Goal: Information Seeking & Learning: Check status

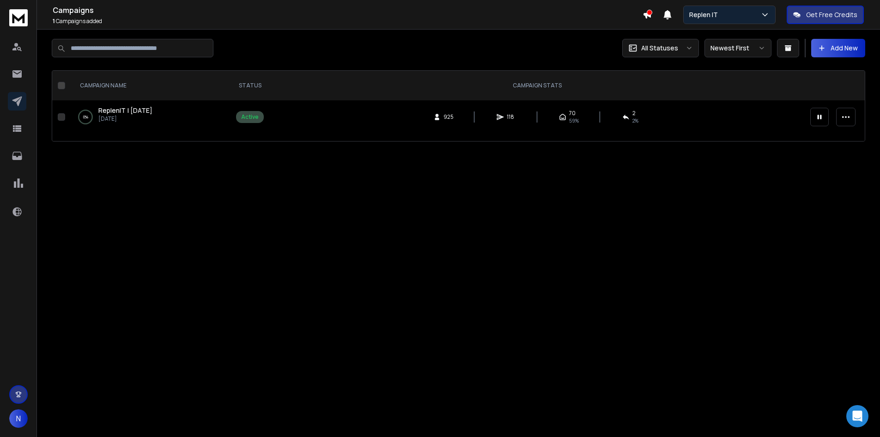
click at [760, 13] on div "Replen IT" at bounding box center [729, 14] width 80 height 9
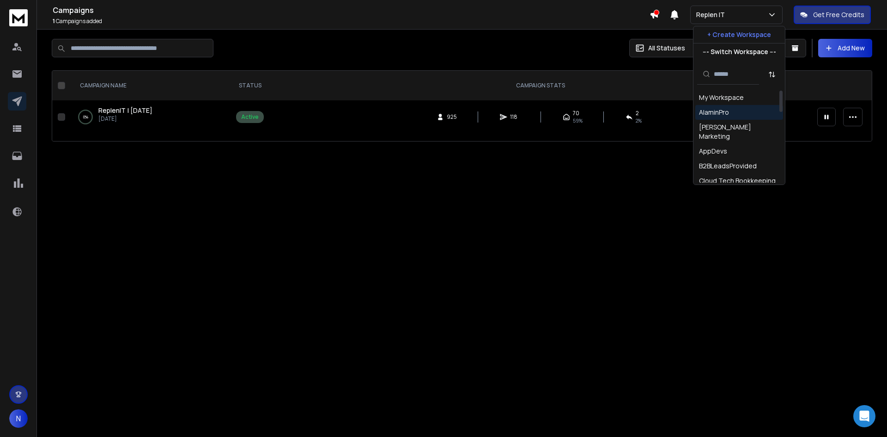
click at [720, 113] on div "AlaminPro" at bounding box center [714, 112] width 30 height 9
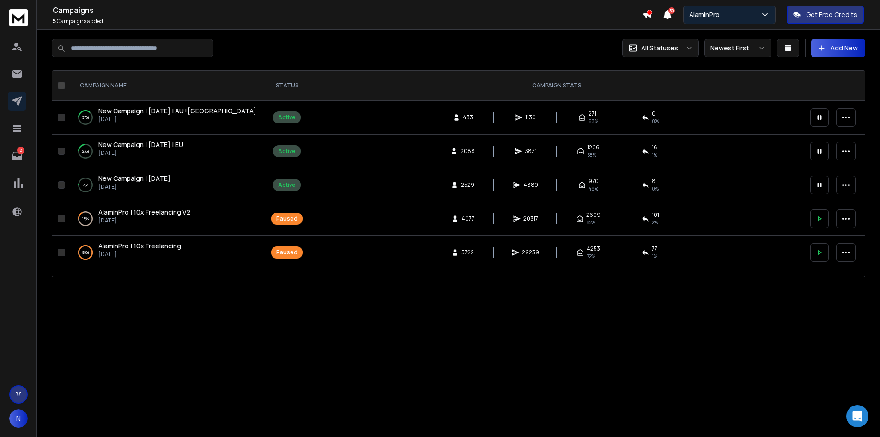
click at [719, 15] on p "AlaminPro" at bounding box center [706, 14] width 34 height 9
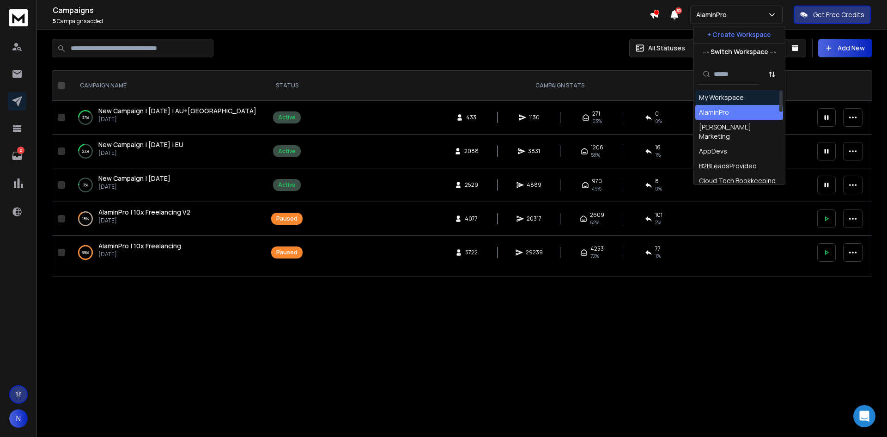
click at [712, 96] on div "My Workspace" at bounding box center [721, 97] width 45 height 9
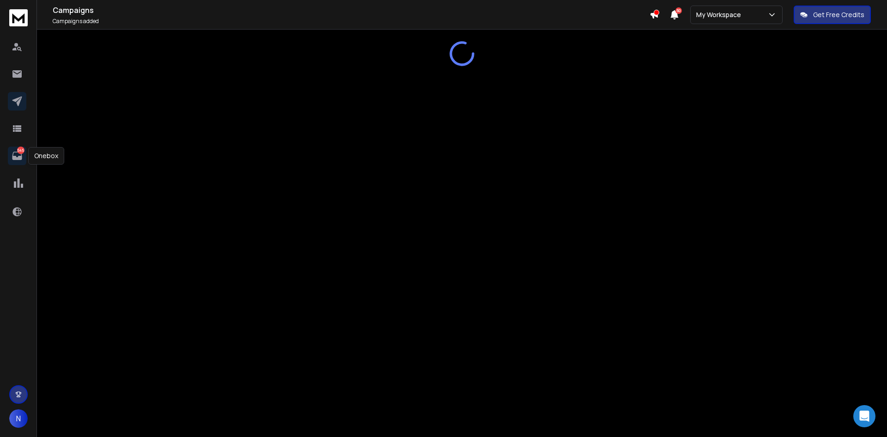
click at [19, 156] on icon at bounding box center [17, 156] width 10 height 8
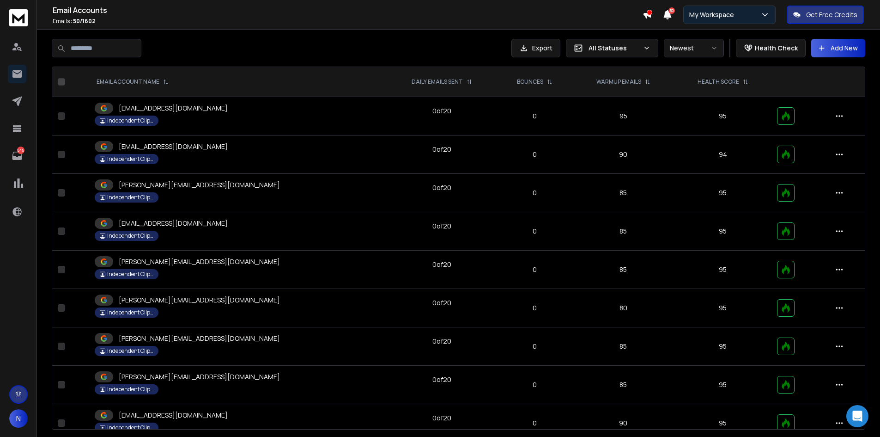
click at [729, 13] on p "My Workspace" at bounding box center [713, 14] width 49 height 9
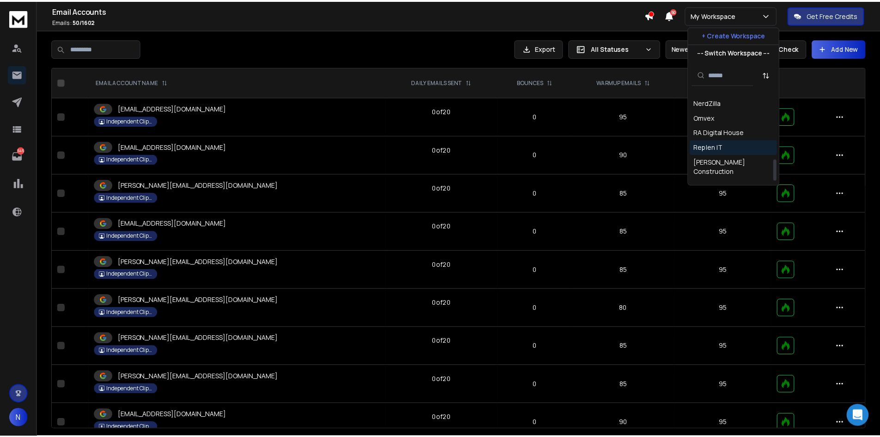
scroll to position [307, 0]
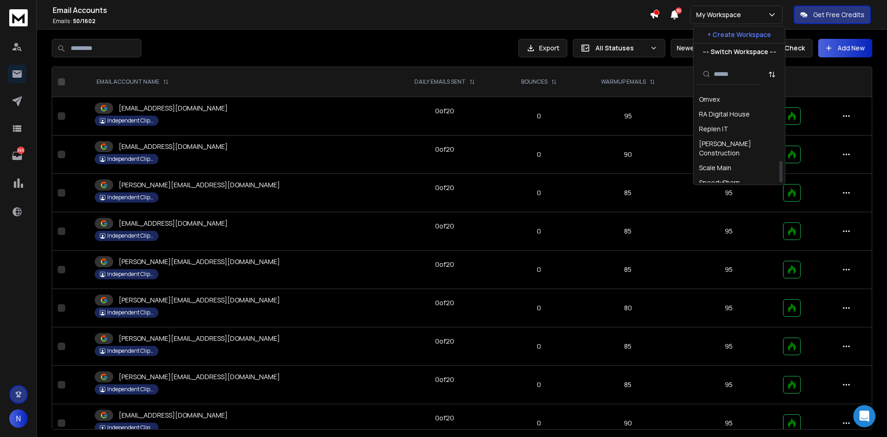
click at [713, 193] on div "WebLab" at bounding box center [711, 197] width 25 height 9
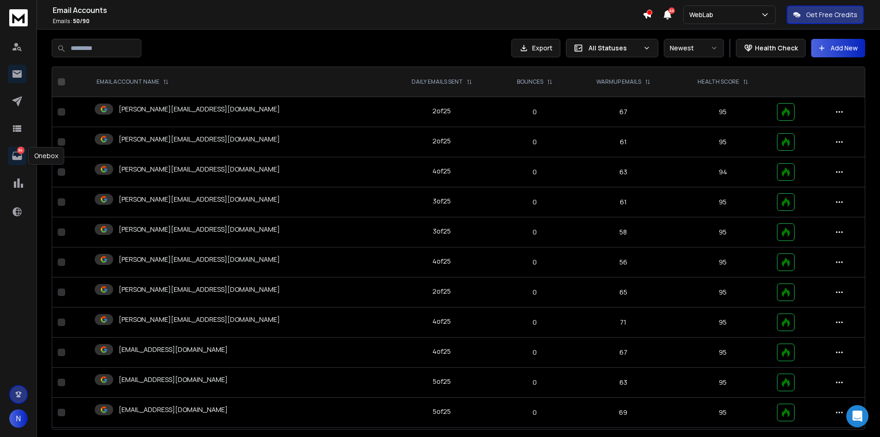
click at [12, 155] on icon at bounding box center [17, 156] width 10 height 8
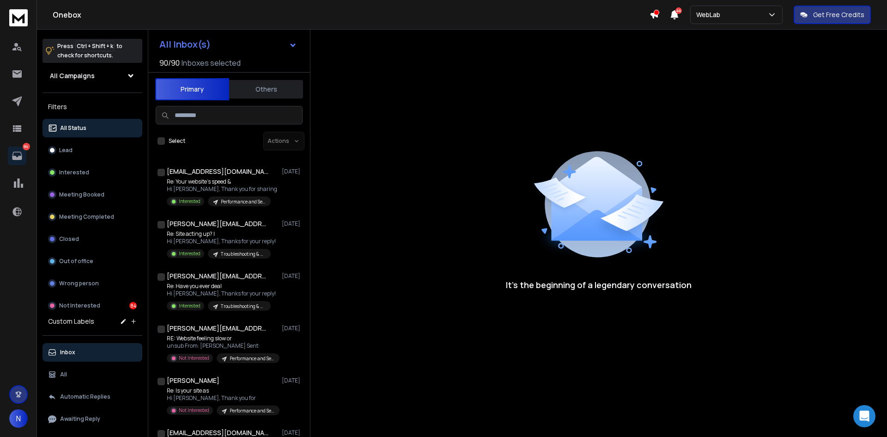
click at [215, 115] on input at bounding box center [229, 115] width 147 height 18
paste input "**********"
click at [282, 123] on input "**********" at bounding box center [229, 115] width 147 height 18
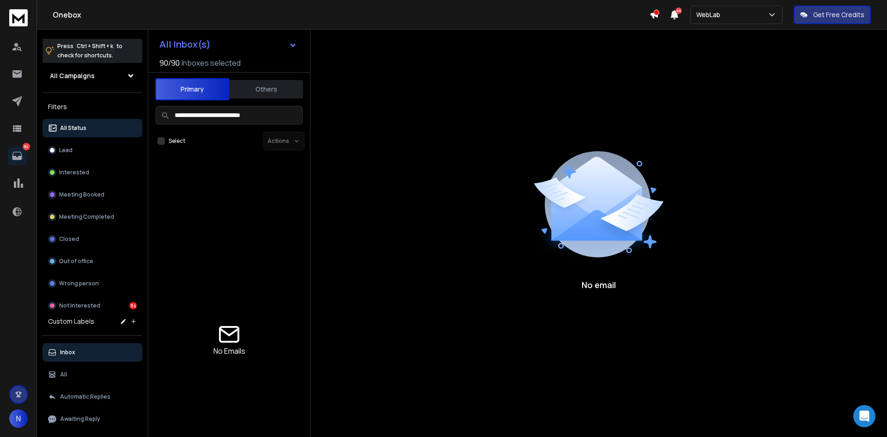
click at [280, 120] on input "**********" at bounding box center [229, 115] width 147 height 18
type input "**********"
click at [17, 97] on icon at bounding box center [17, 101] width 11 height 11
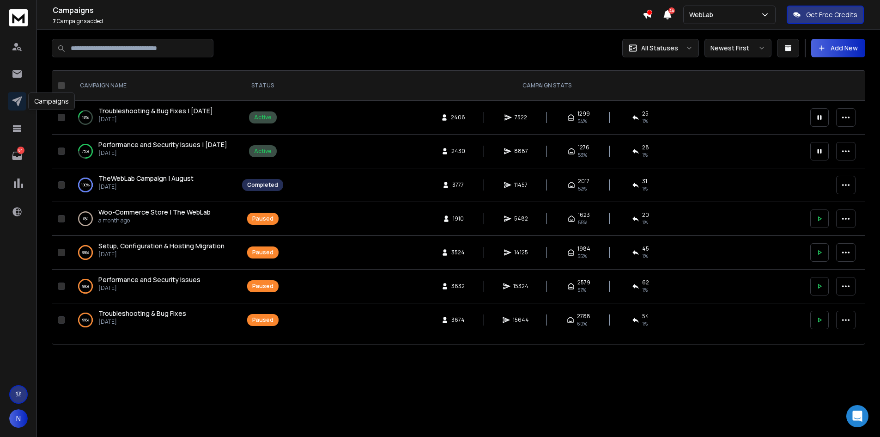
click at [136, 111] on span "Troubleshooting & Bug Fixes | August 2025" at bounding box center [155, 110] width 115 height 9
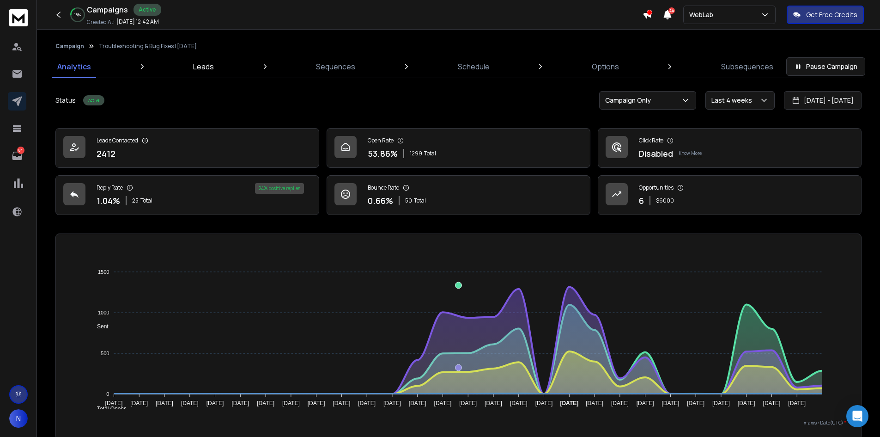
click at [215, 61] on link "Leads" at bounding box center [204, 66] width 32 height 22
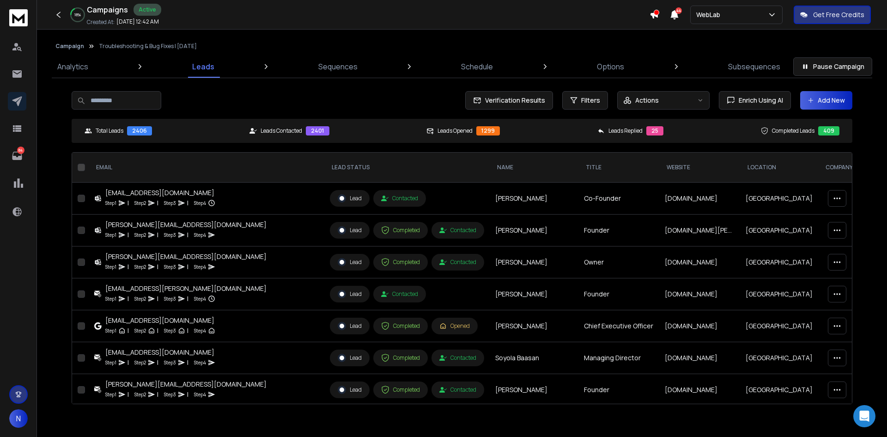
click at [133, 96] on input at bounding box center [117, 100] width 90 height 18
paste input "**********"
type input "**********"
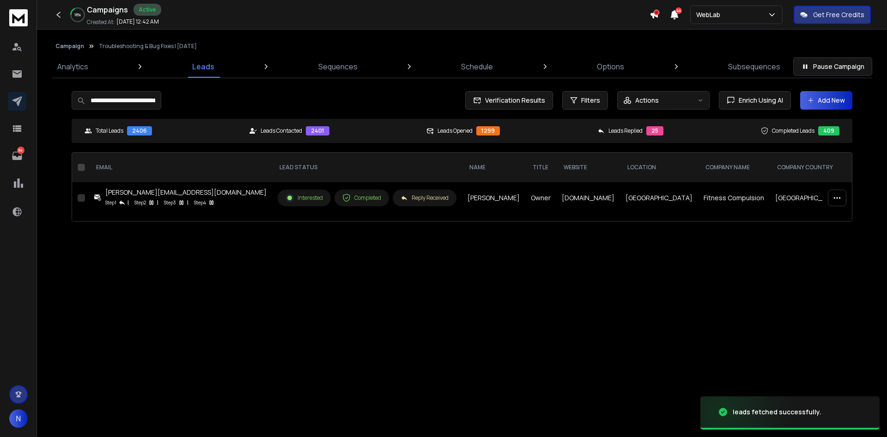
click at [556, 201] on td "www.fitnesscompulsion.com" at bounding box center [588, 197] width 64 height 31
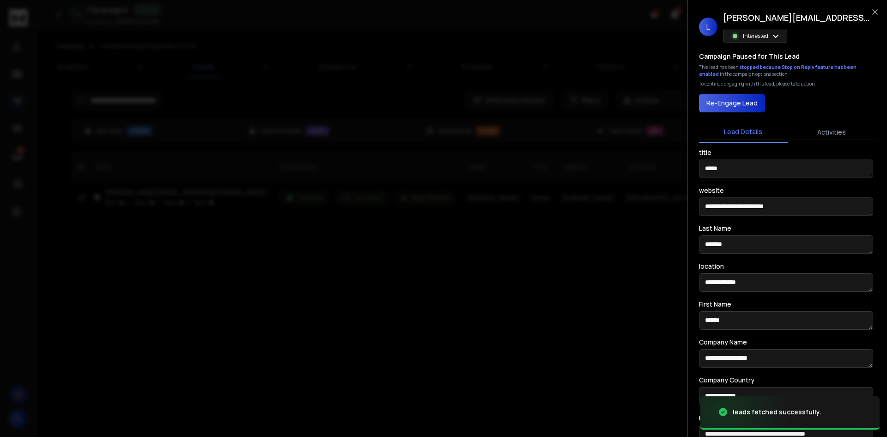
click at [819, 134] on button "Activities" at bounding box center [832, 132] width 89 height 20
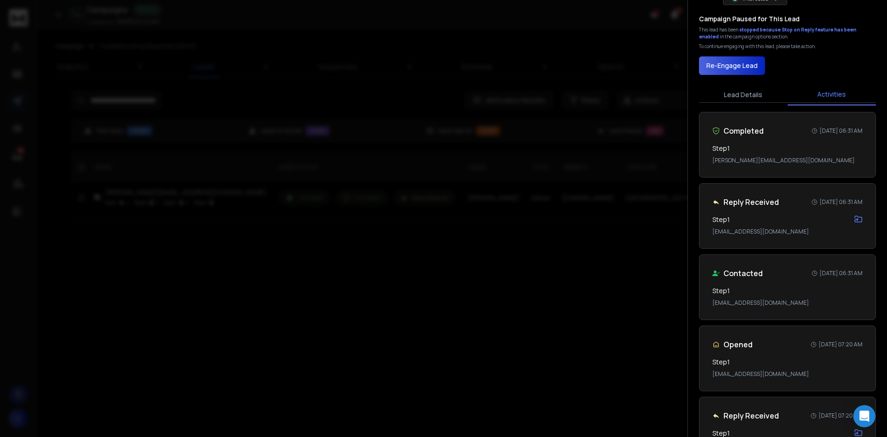
scroll to position [0, 0]
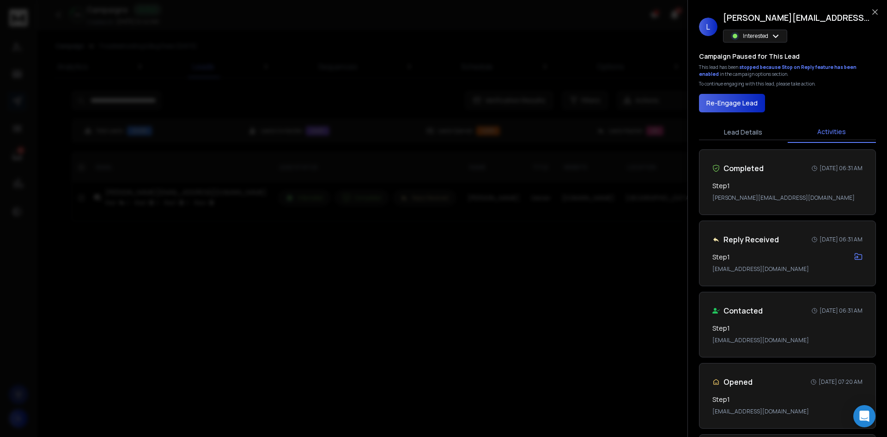
click at [752, 252] on div "Step 1" at bounding box center [788, 256] width 150 height 9
drag, startPoint x: 709, startPoint y: 268, endPoint x: 774, endPoint y: 269, distance: 65.6
click at [774, 269] on div "Reply Received Sep 10, 2025, 06:31 AM Step 1 matt@webslabapp.com" at bounding box center [787, 253] width 177 height 66
copy p "matt@webslabapp.com"
drag, startPoint x: 605, startPoint y: 43, endPoint x: 695, endPoint y: 43, distance: 89.6
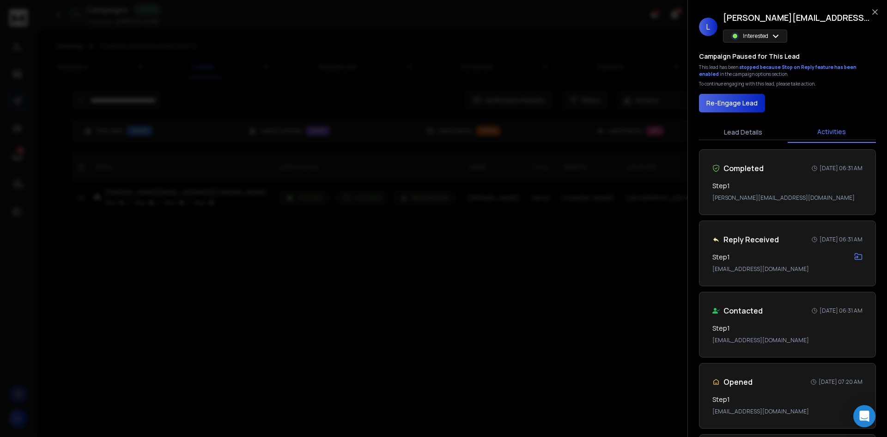
click at [605, 43] on div at bounding box center [443, 218] width 887 height 437
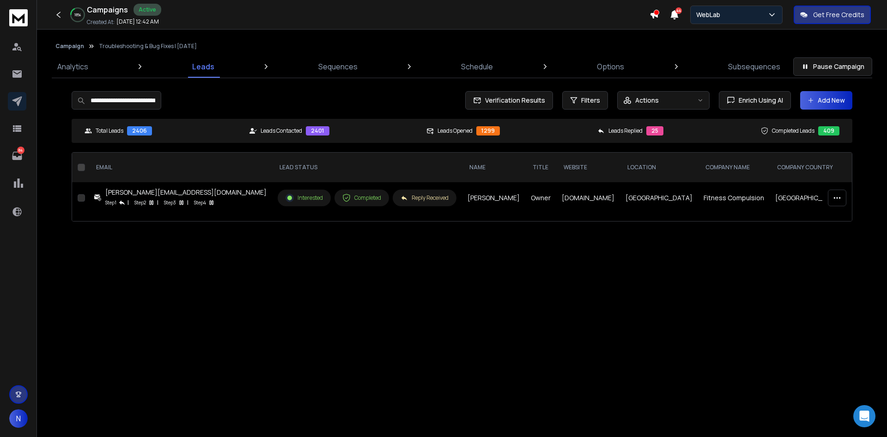
click at [712, 11] on p "WebLab" at bounding box center [710, 14] width 28 height 9
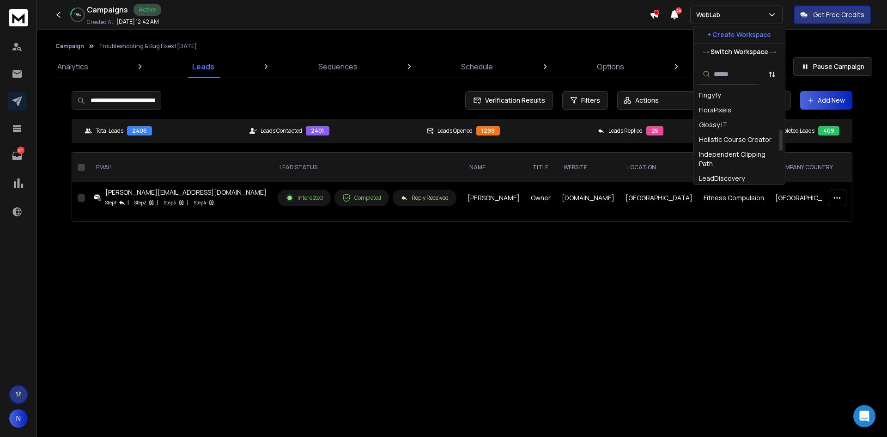
scroll to position [139, 0]
click at [728, 180] on div "Holistic Course Creator" at bounding box center [735, 184] width 73 height 9
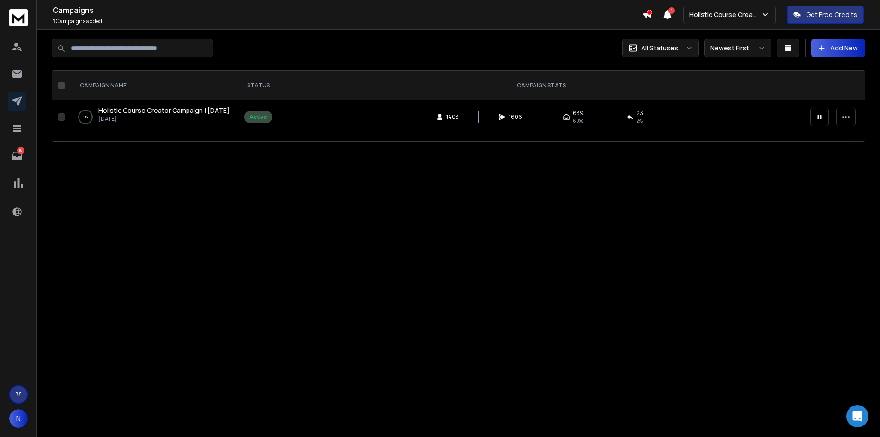
click at [434, 213] on div "Campaigns 1 Campaigns Added All Statuses Newest First Add New CAMPAIGN NAME STA…" at bounding box center [459, 257] width 814 height 437
click at [366, 115] on div "1403 1606 639 60 % 23 2 %" at bounding box center [541, 117] width 516 height 15
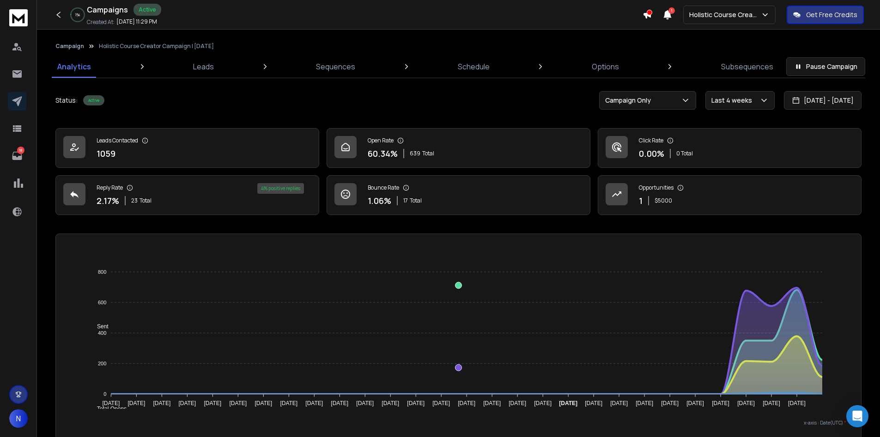
click at [409, 95] on div "Status: Active Pause Campaign Campaign Only Last 4 weeks 14 Aug 2025 - 11 Sep 2…" at bounding box center [458, 100] width 806 height 18
click at [332, 65] on p "Sequences" at bounding box center [335, 66] width 39 height 11
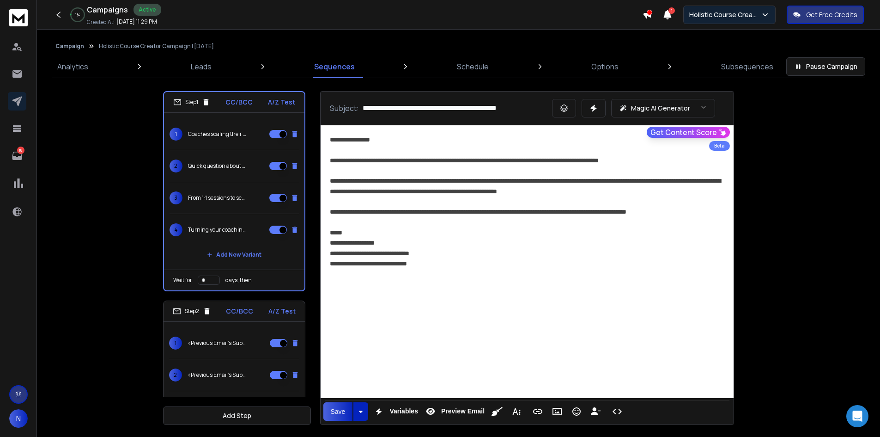
click at [729, 15] on p "Holistic Course Creator" at bounding box center [725, 14] width 72 height 9
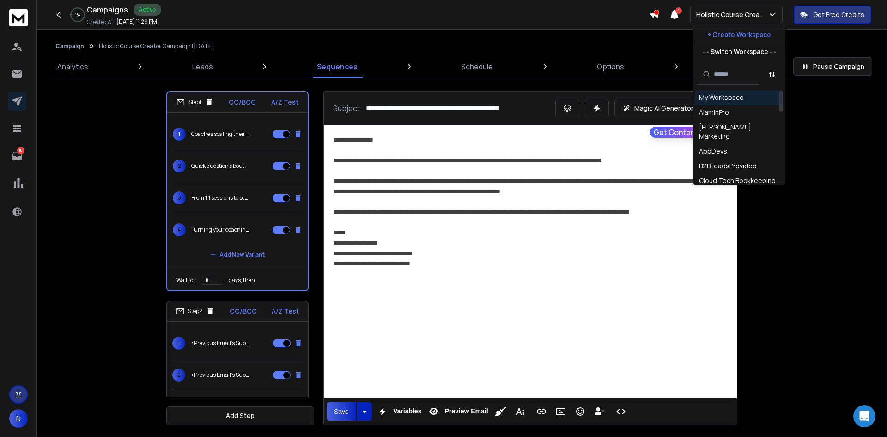
click at [726, 96] on div "My Workspace" at bounding box center [721, 97] width 45 height 9
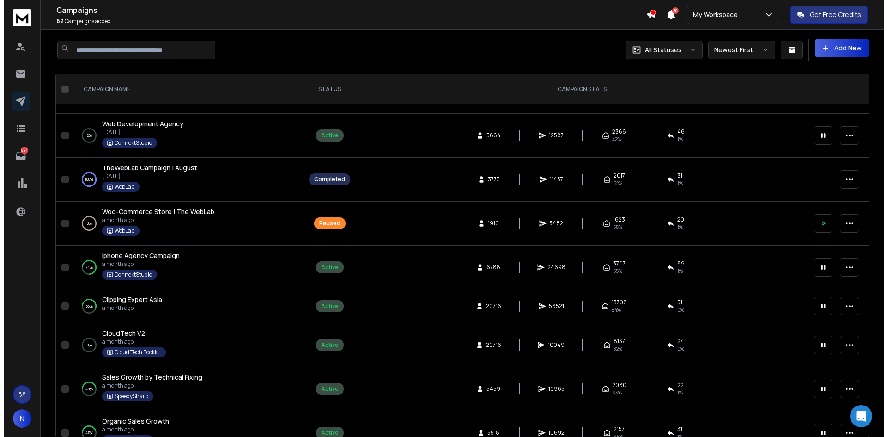
scroll to position [786, 0]
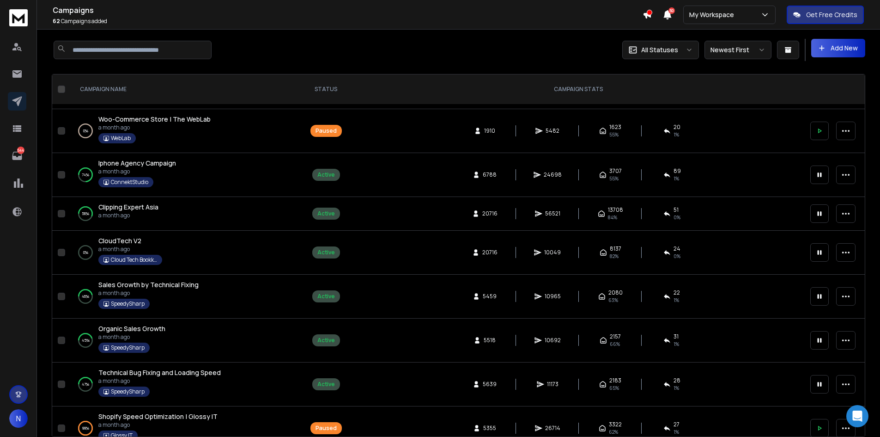
click at [160, 209] on div "56 % Clipping Expert Asia a month ago" at bounding box center [184, 213] width 213 height 22
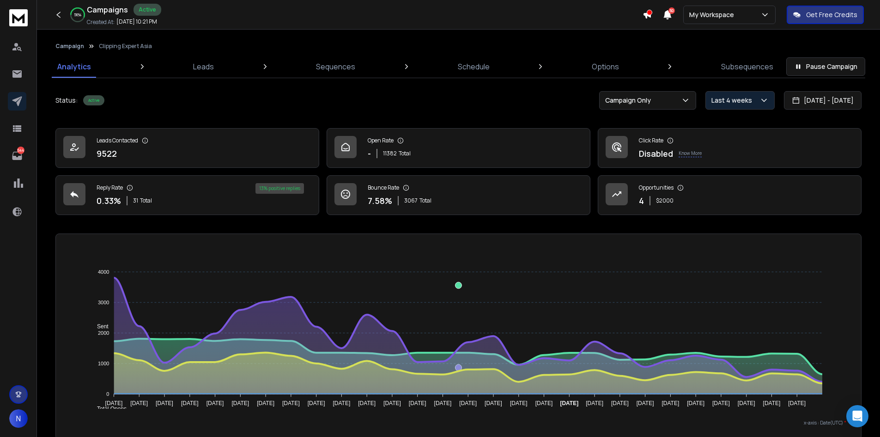
click at [760, 99] on icon "button" at bounding box center [764, 100] width 9 height 9
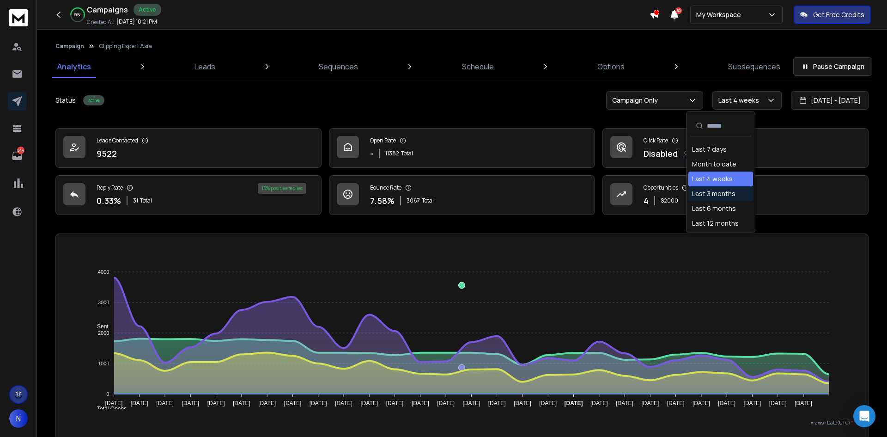
click at [714, 196] on div "Last 3 months" at bounding box center [713, 193] width 43 height 9
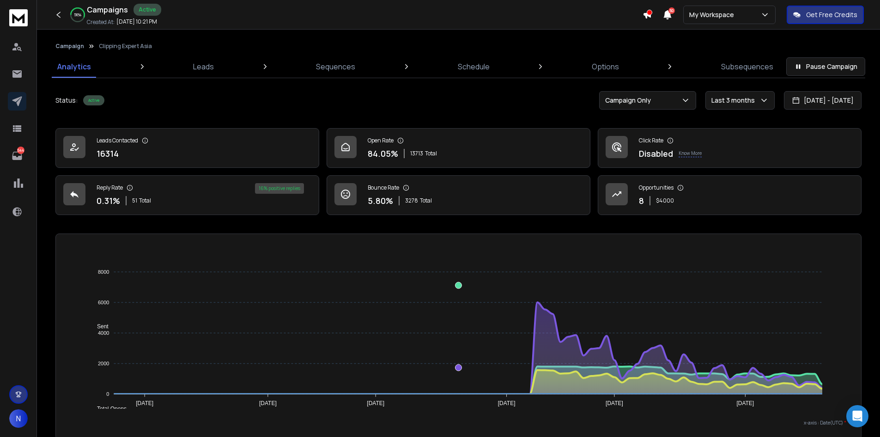
click at [368, 97] on div "Status: Active Pause Campaign Campaign Only Last 3 months [DATE] - [DATE]" at bounding box center [458, 100] width 806 height 18
click at [353, 95] on div "Status: Active Pause Campaign Campaign Only Last 3 months [DATE] - [DATE]" at bounding box center [458, 100] width 806 height 18
click at [14, 153] on icon at bounding box center [17, 155] width 11 height 11
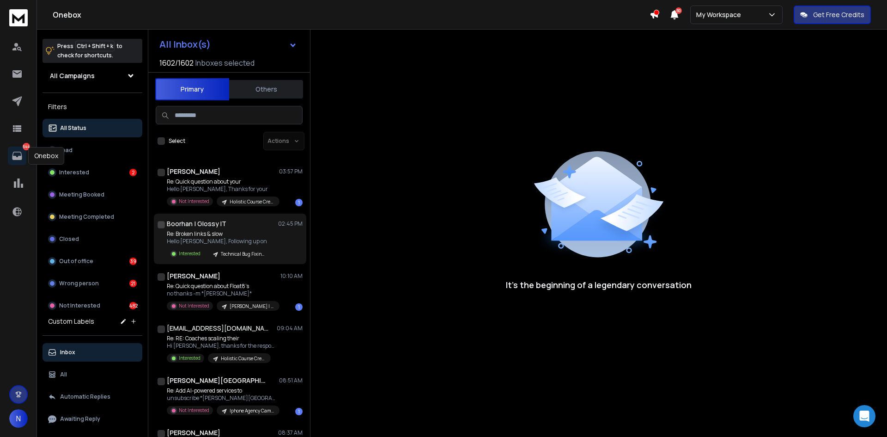
click at [209, 236] on p "Re: Broken links & slow" at bounding box center [219, 233] width 104 height 7
